Goal: Communication & Community: Answer question/provide support

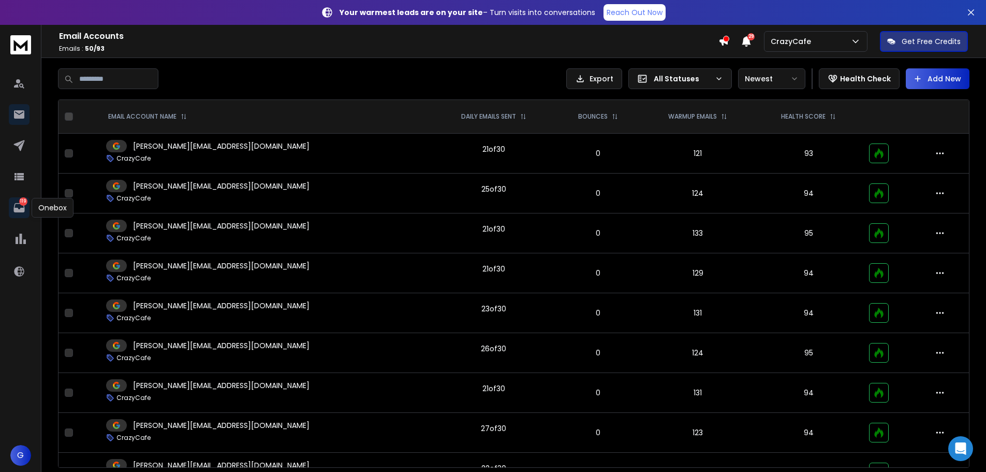
click at [21, 209] on icon at bounding box center [18, 207] width 11 height 9
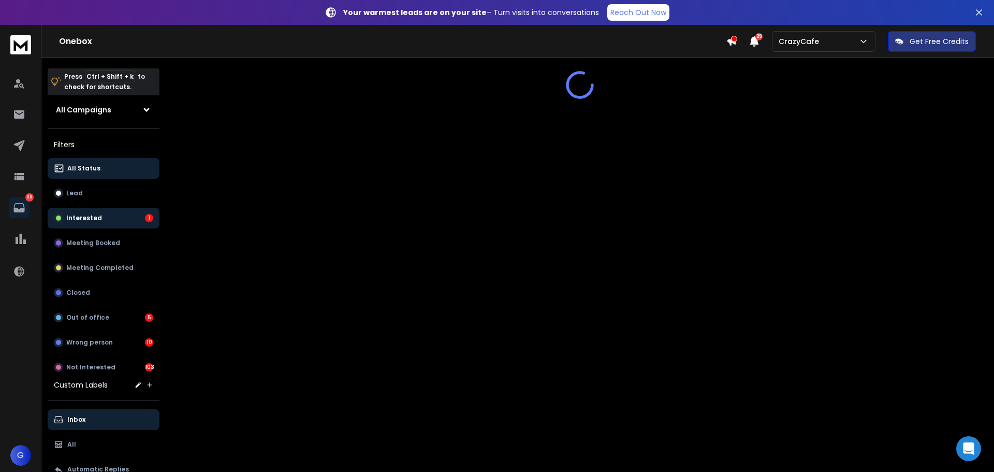
click at [101, 220] on button "Interested 1" at bounding box center [104, 218] width 112 height 21
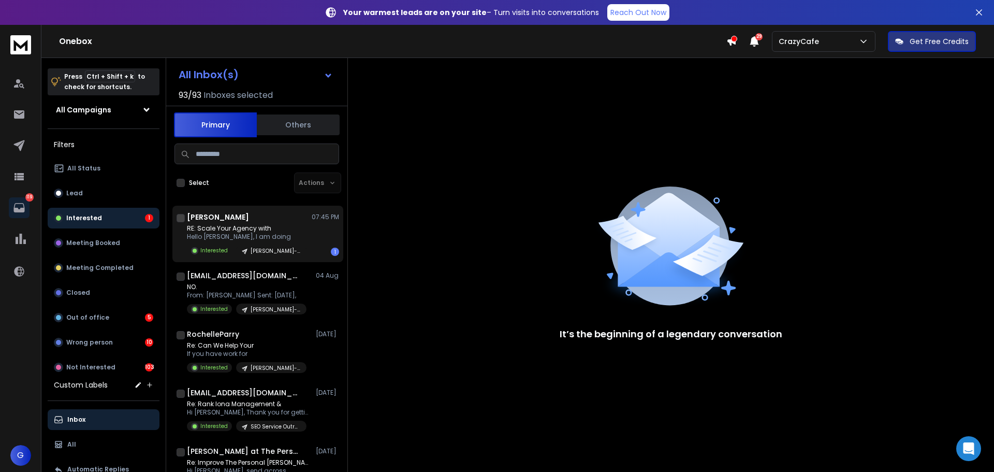
click at [230, 231] on p "RE: Scale Your Agency with" at bounding box center [247, 228] width 120 height 8
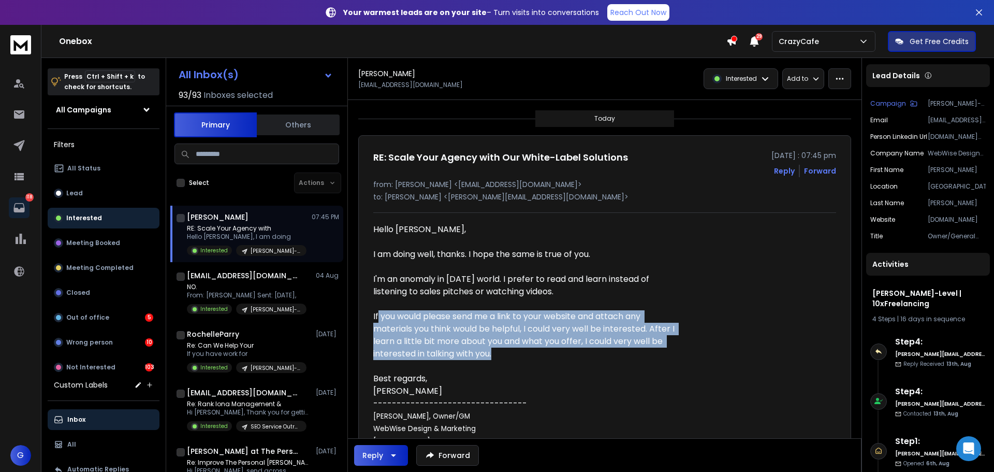
drag, startPoint x: 404, startPoint y: 318, endPoint x: 534, endPoint y: 353, distance: 135.0
click at [534, 353] on p "If you would please send me a link to your website and attach any materials you…" at bounding box center [524, 335] width 302 height 50
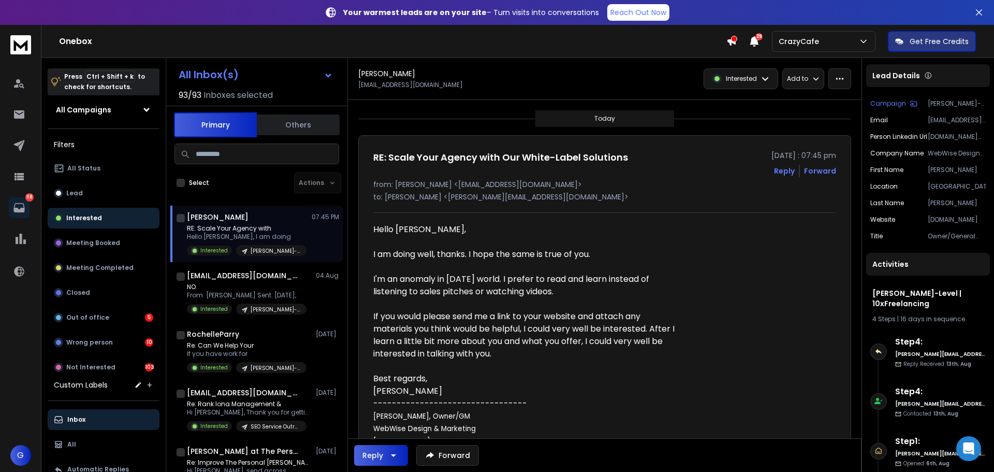
click at [539, 287] on p "I'm an anomaly in [DATE] world. I prefer to read and learn instead of listening…" at bounding box center [524, 285] width 302 height 25
drag, startPoint x: 386, startPoint y: 290, endPoint x: 589, endPoint y: 296, distance: 203.0
click at [589, 296] on p "I'm an anomaly in [DATE] world. I prefer to read and learn instead of listening…" at bounding box center [524, 285] width 302 height 25
click at [513, 317] on p "If you would please send me a link to your website and attach any materials you…" at bounding box center [524, 335] width 302 height 50
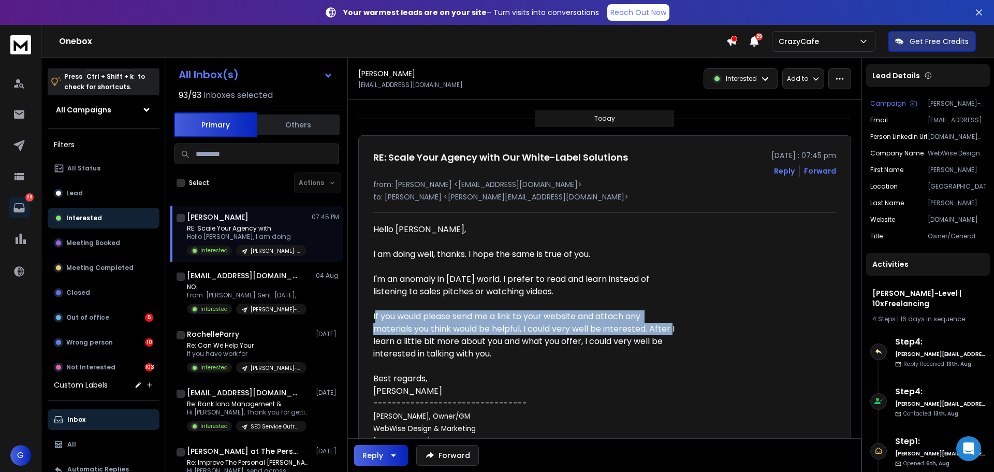
drag, startPoint x: 387, startPoint y: 315, endPoint x: 694, endPoint y: 329, distance: 307.3
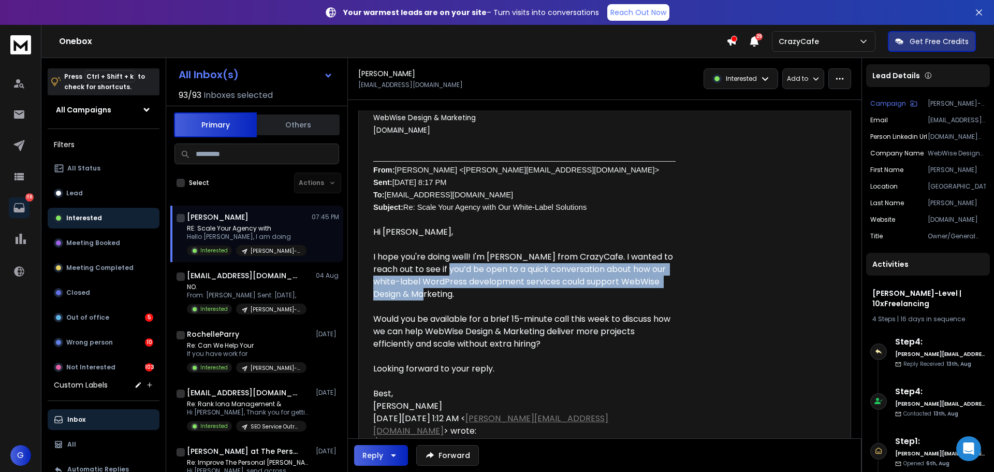
drag, startPoint x: 443, startPoint y: 269, endPoint x: 704, endPoint y: 288, distance: 261.6
click at [704, 288] on div "RE: Scale Your Agency with Our White-Label Solutions [DATE] : 07:45 pm Reply Fo…" at bounding box center [604, 453] width 463 height 1227
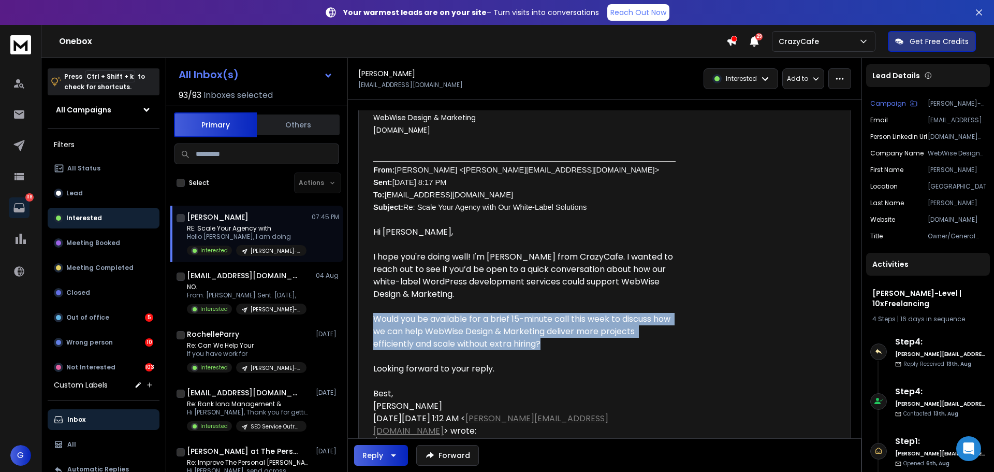
drag, startPoint x: 374, startPoint y: 319, endPoint x: 564, endPoint y: 345, distance: 191.2
click at [564, 345] on p "Would you be available for a brief 15-minute call this week to discuss how we c…" at bounding box center [524, 331] width 302 height 37
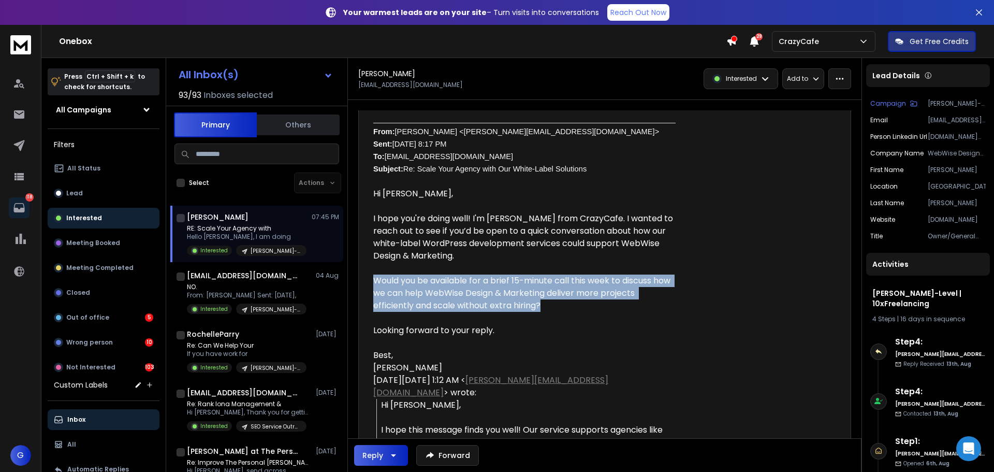
scroll to position [414, 0]
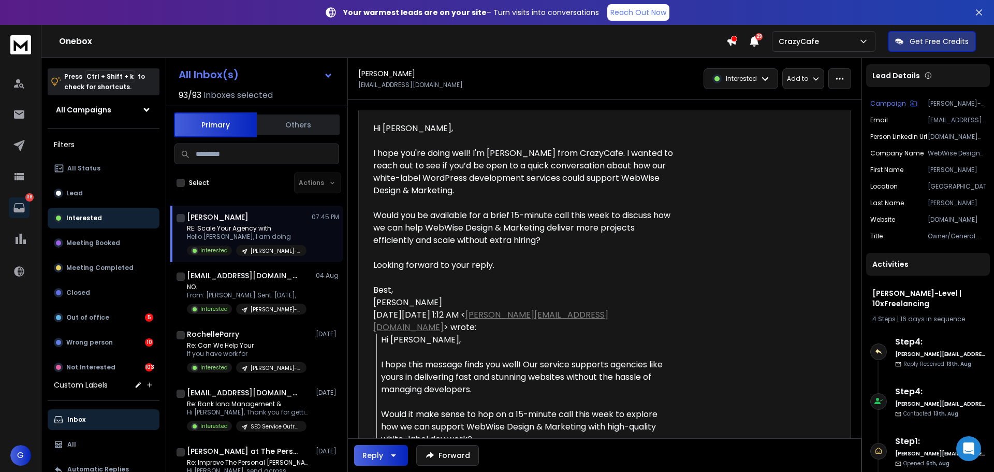
click at [777, 308] on div "RE: Scale Your Agency with Our White-Label Solutions [DATE] : 07:45 pm Reply Fo…" at bounding box center [604, 349] width 463 height 1227
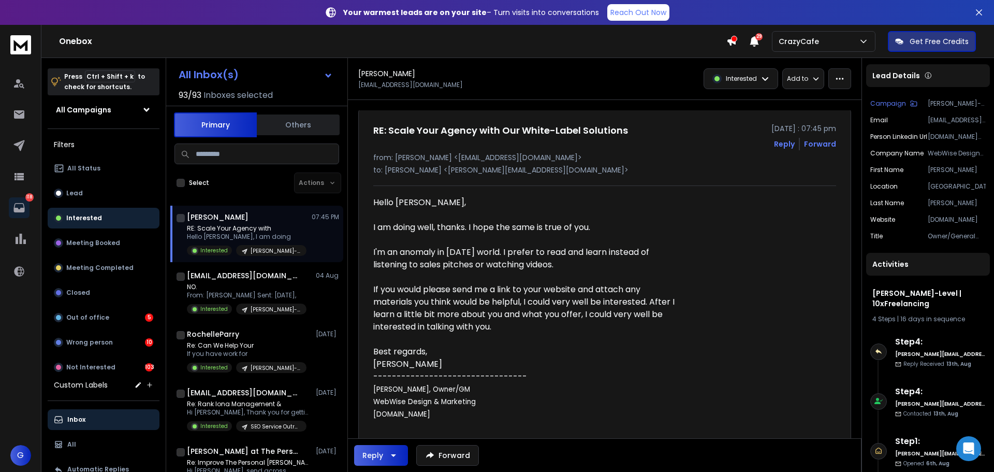
scroll to position [52, 0]
